Goal: Task Accomplishment & Management: Manage account settings

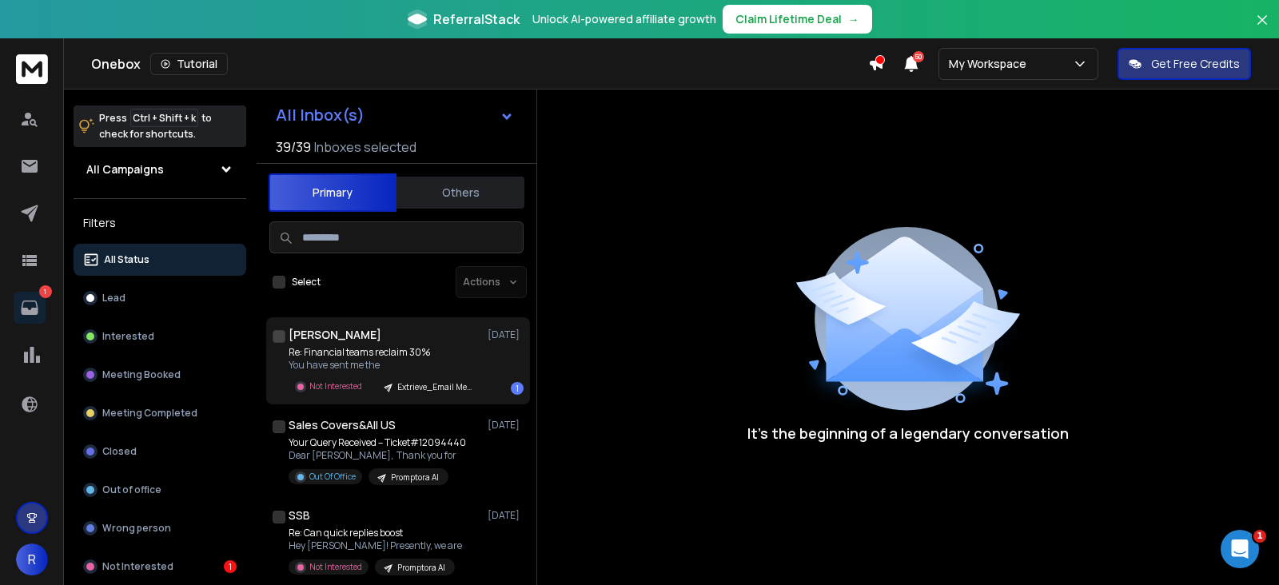
click at [494, 361] on div "Re: Financial teams reclaim 30% You have sent me the Not Interested Extrieve_Em…" at bounding box center [406, 370] width 235 height 49
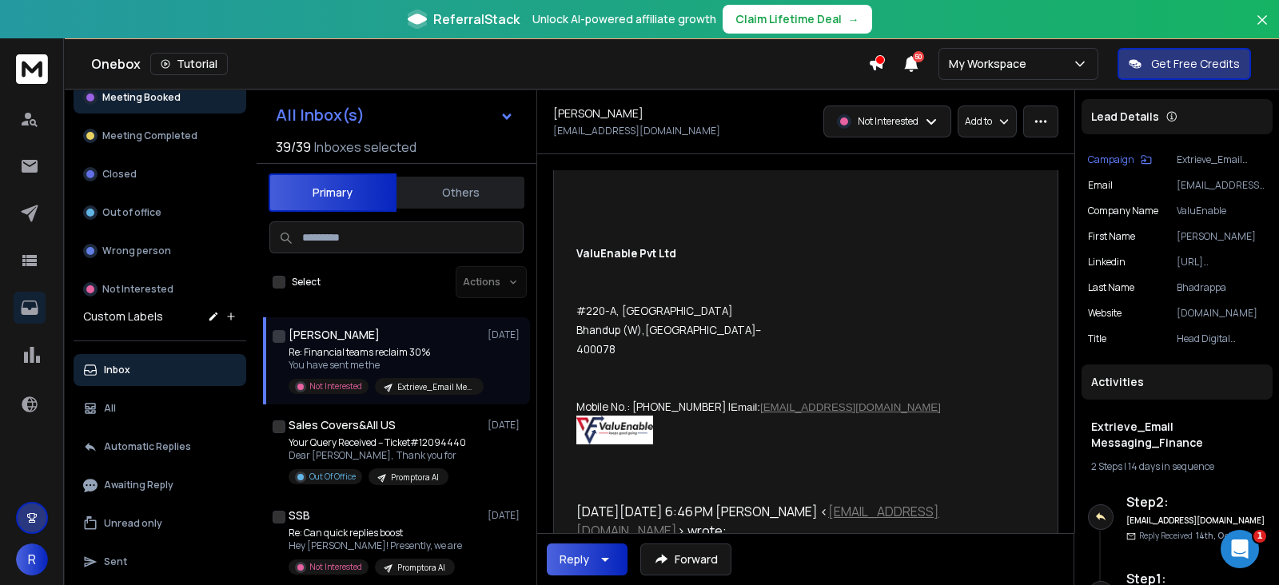
scroll to position [280, 0]
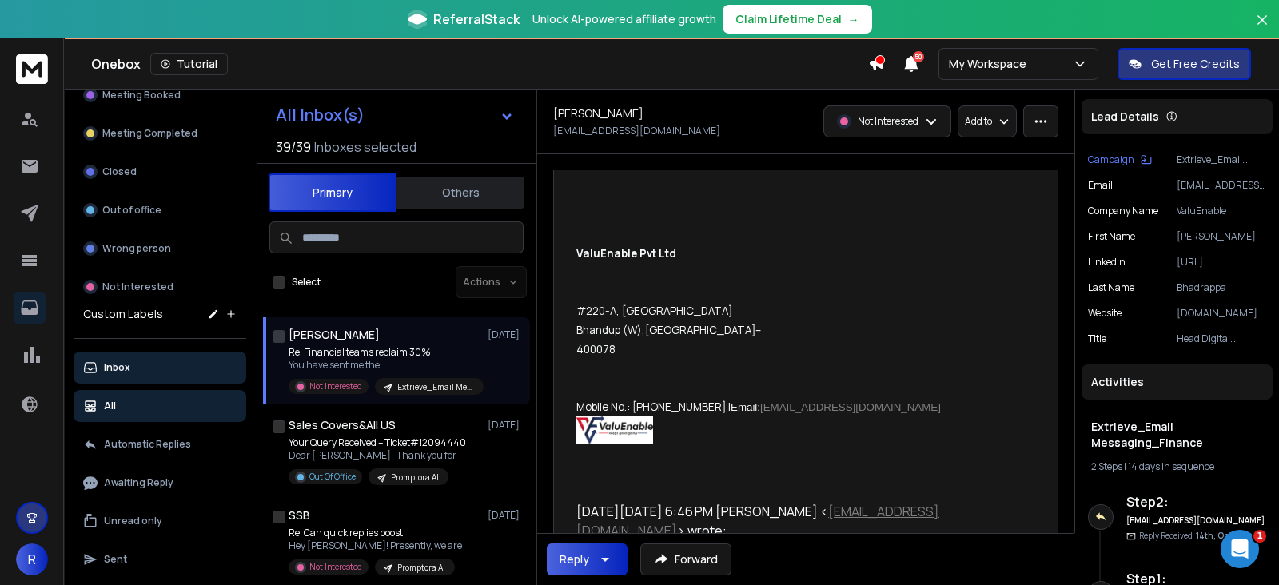
click at [178, 403] on button "All" at bounding box center [160, 406] width 173 height 32
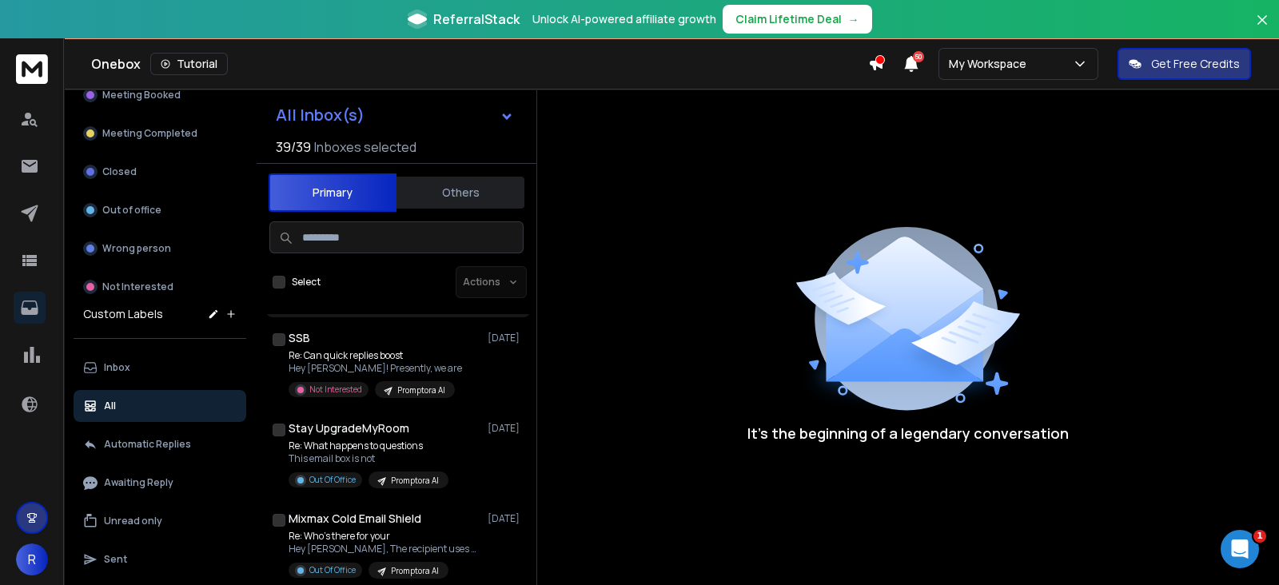
scroll to position [179, 0]
click at [25, 563] on span "R" at bounding box center [32, 560] width 32 height 32
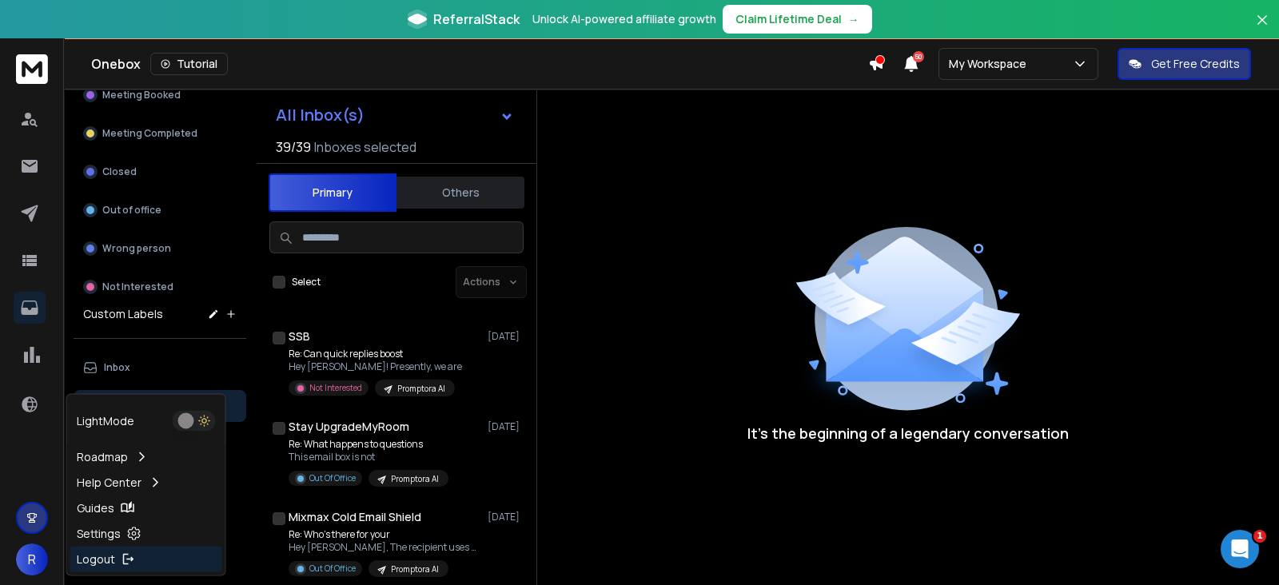
click at [198, 568] on div "Logout" at bounding box center [146, 560] width 152 height 26
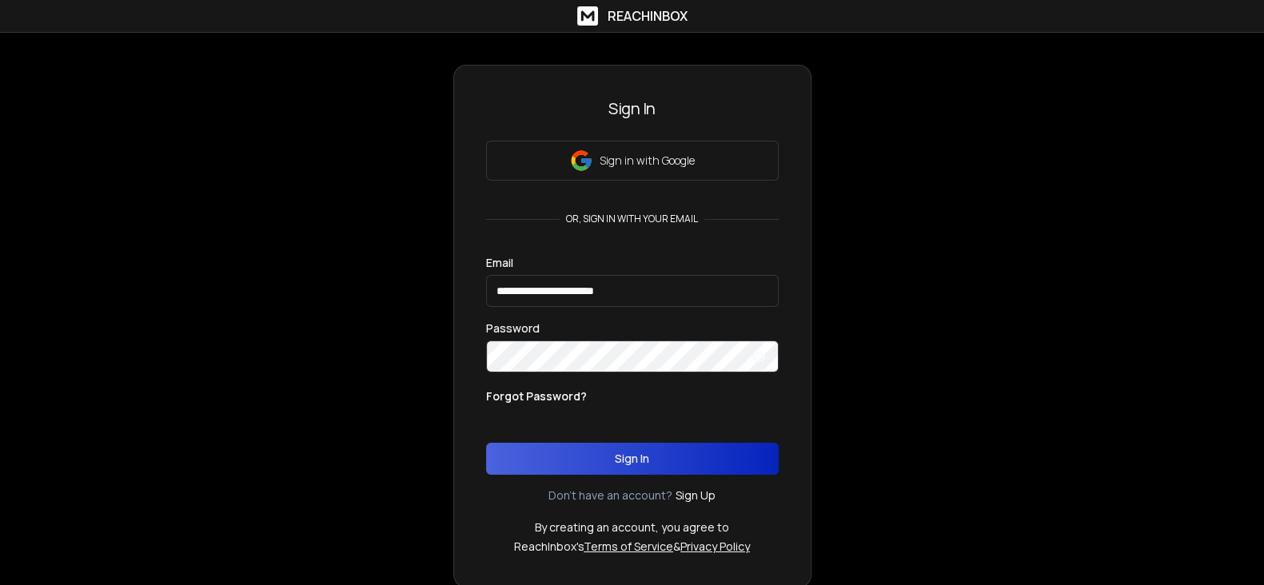
click at [676, 298] on input "**********" at bounding box center [632, 291] width 293 height 32
type input "**********"
click at [628, 457] on button "Sign In" at bounding box center [632, 459] width 293 height 32
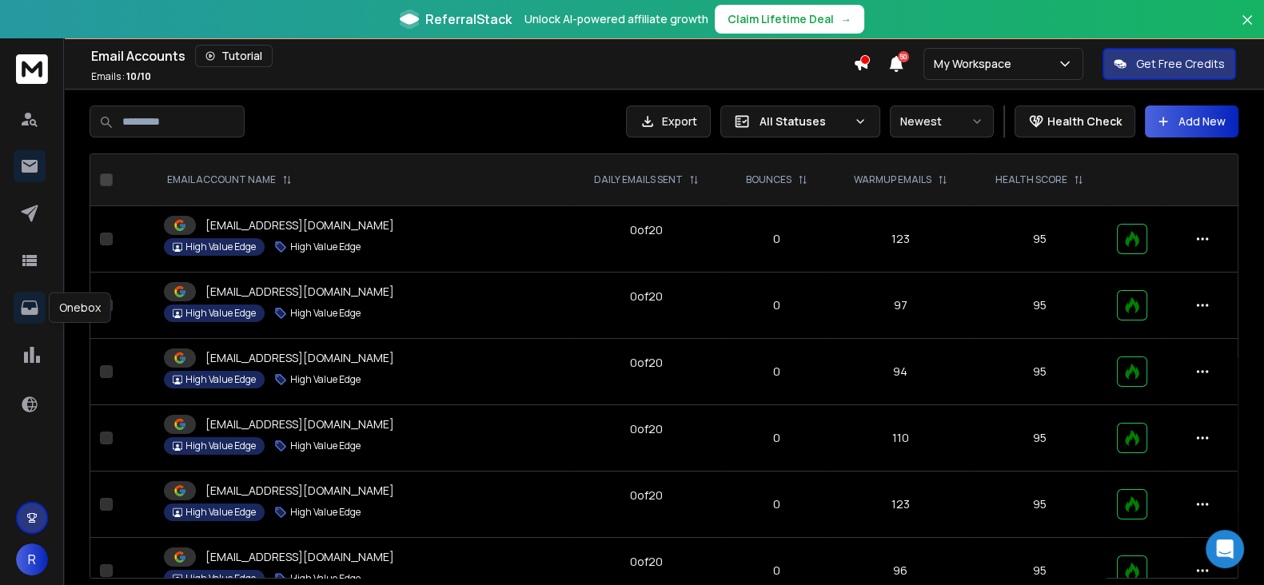
click at [33, 313] on icon at bounding box center [29, 308] width 17 height 14
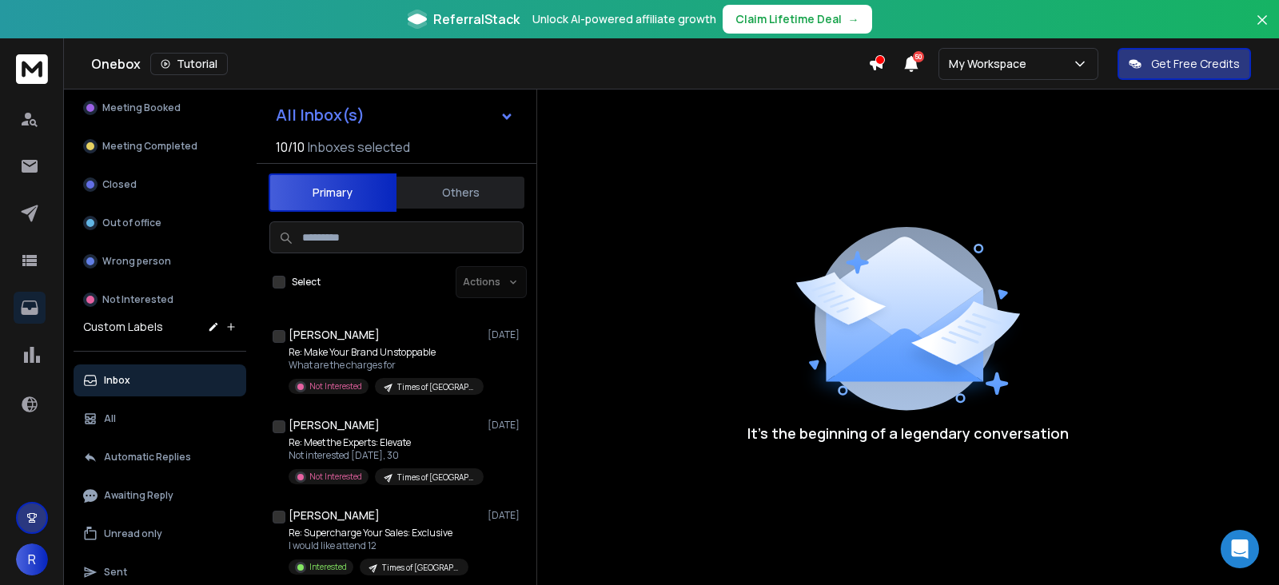
scroll to position [269, 0]
click at [129, 409] on button "All" at bounding box center [160, 417] width 173 height 32
